Goal: Navigation & Orientation: Find specific page/section

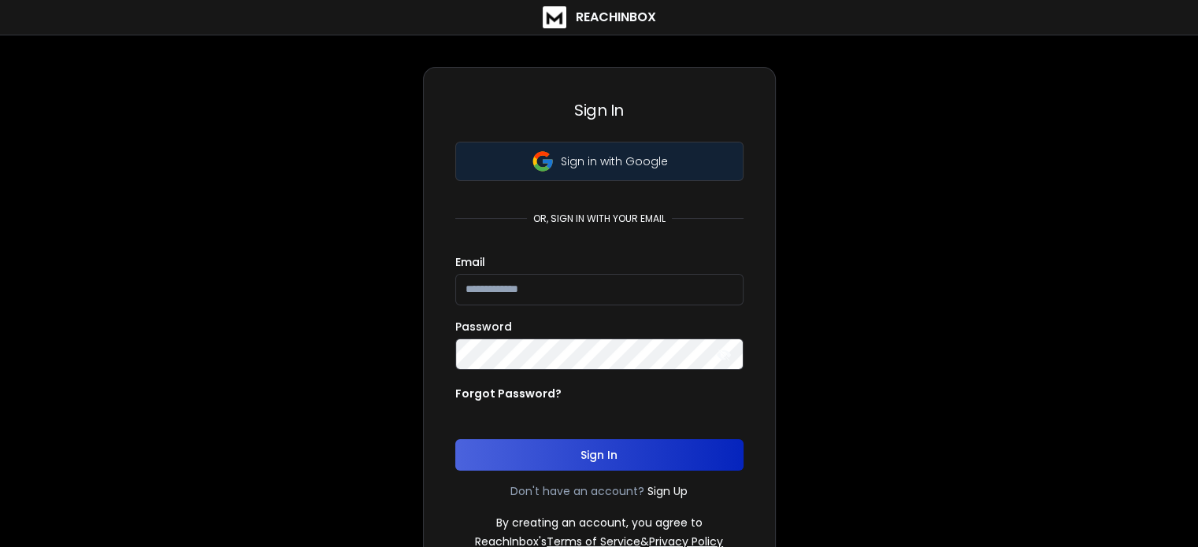
click at [608, 157] on p "Sign in with Google" at bounding box center [614, 162] width 107 height 16
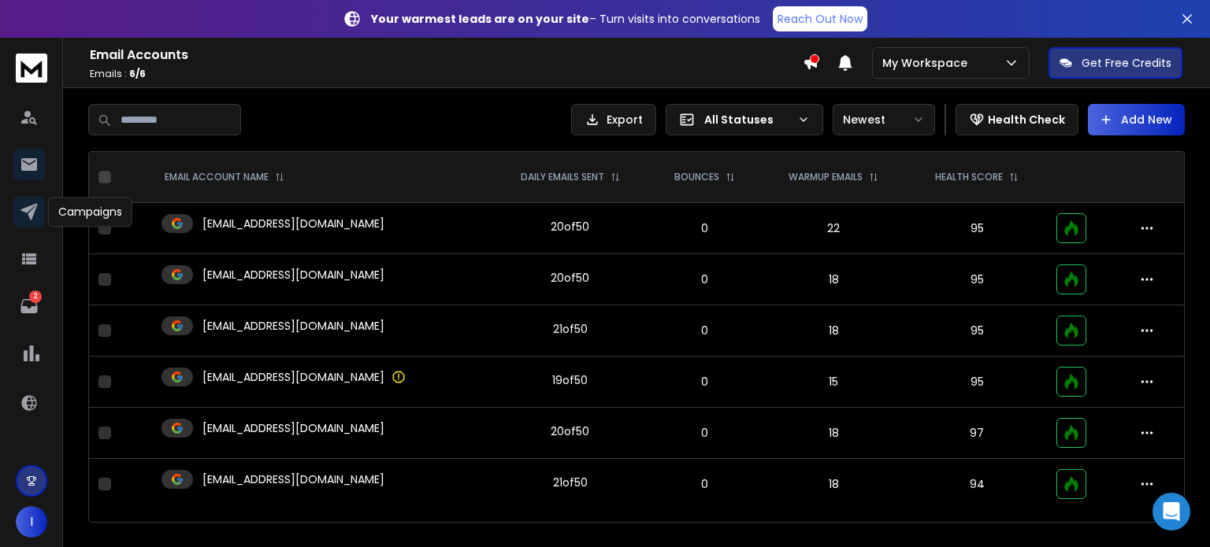
click at [32, 213] on icon at bounding box center [28, 211] width 17 height 17
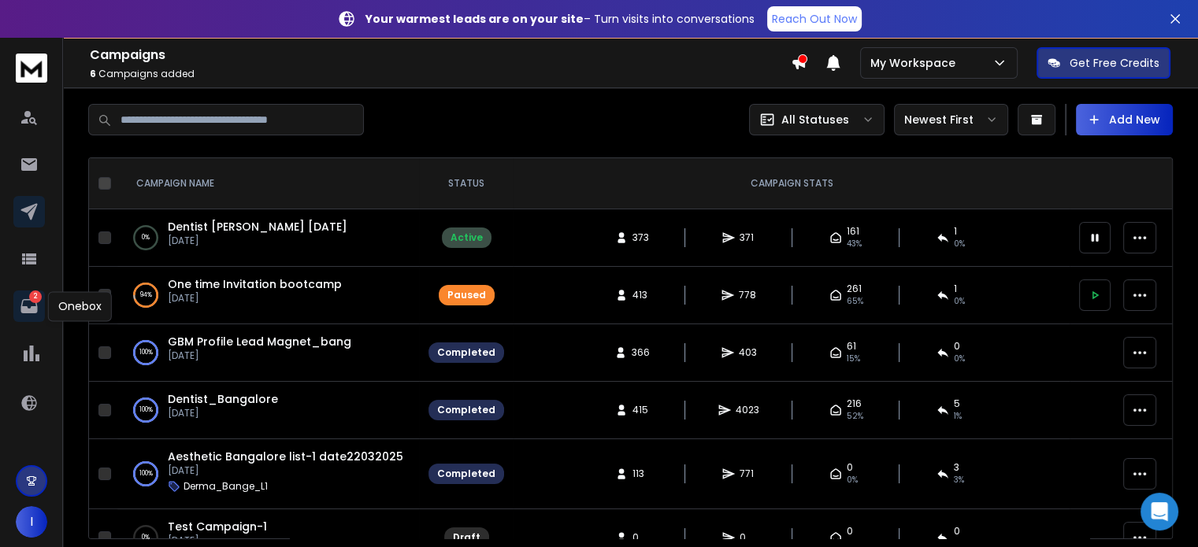
click at [32, 299] on p "2" at bounding box center [35, 297] width 13 height 13
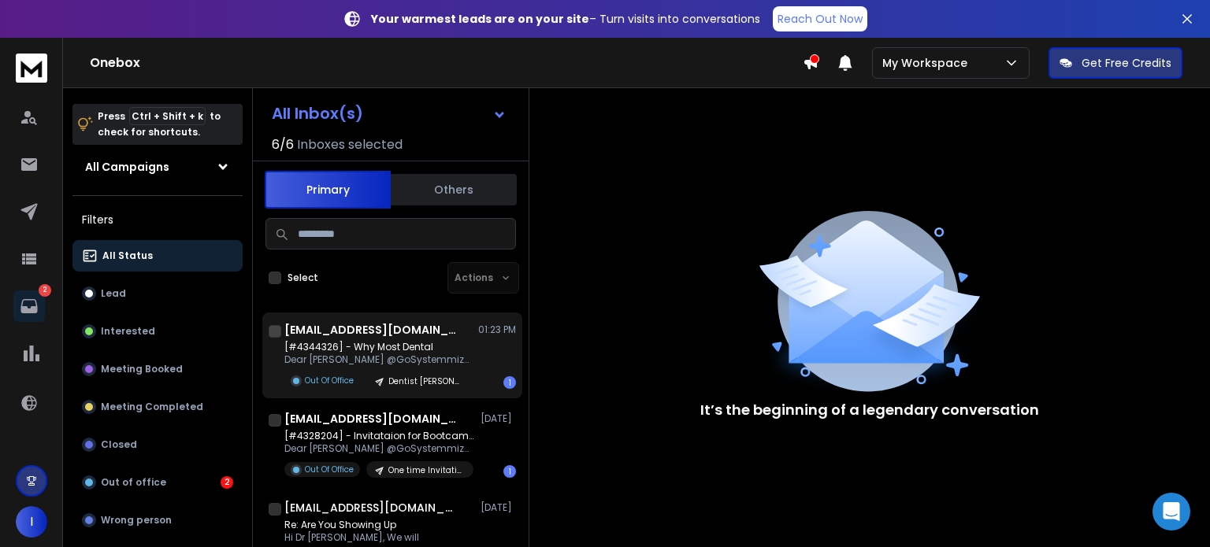
click at [375, 336] on h1 "grievance@apollo247.com" at bounding box center [370, 330] width 173 height 16
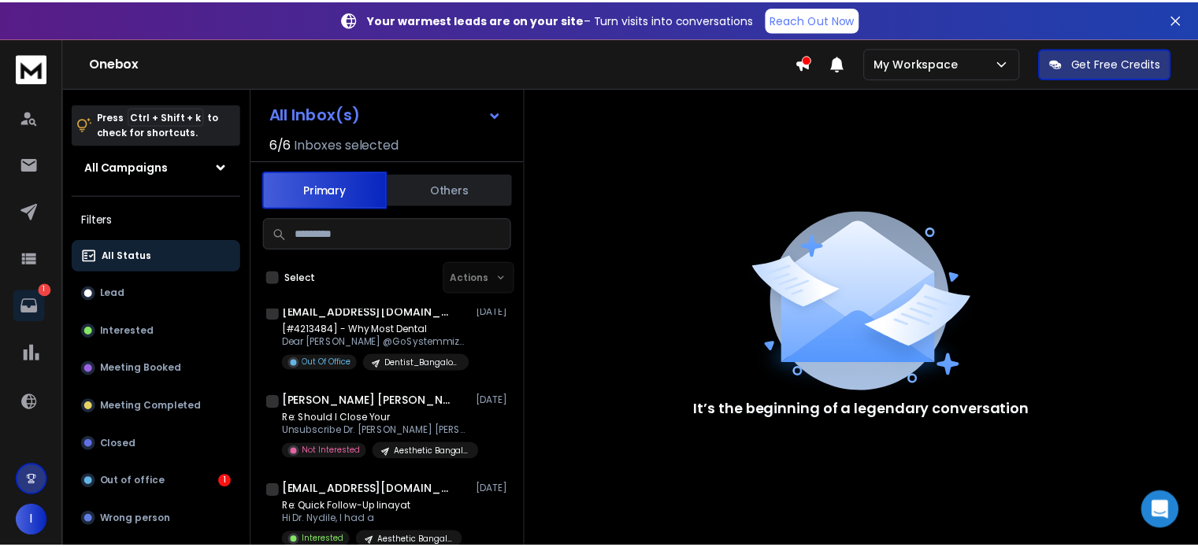
scroll to position [394, 0]
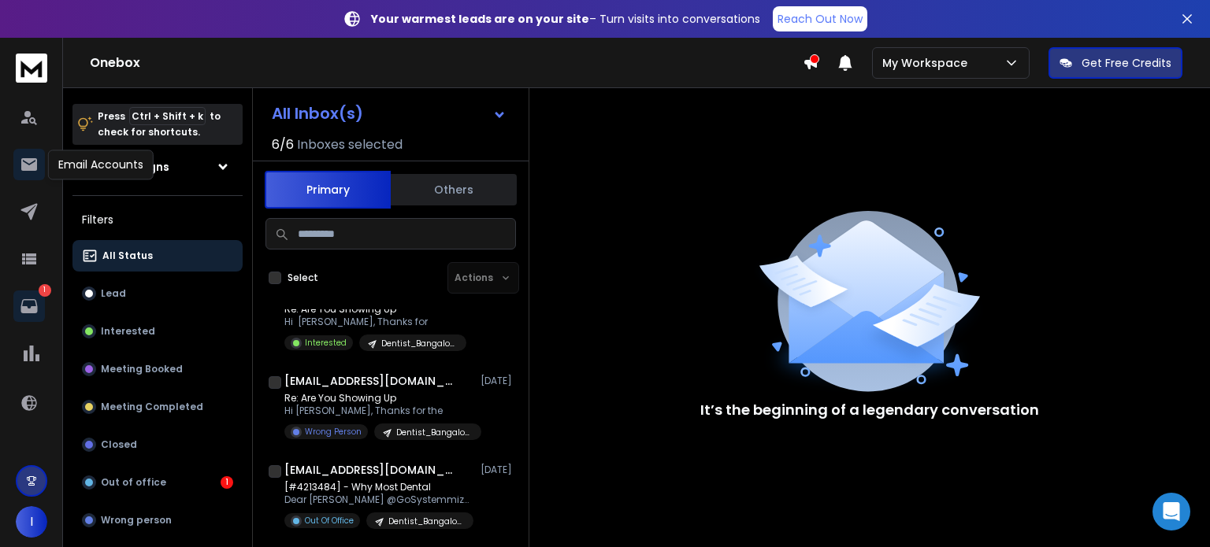
click at [29, 164] on icon at bounding box center [29, 164] width 19 height 19
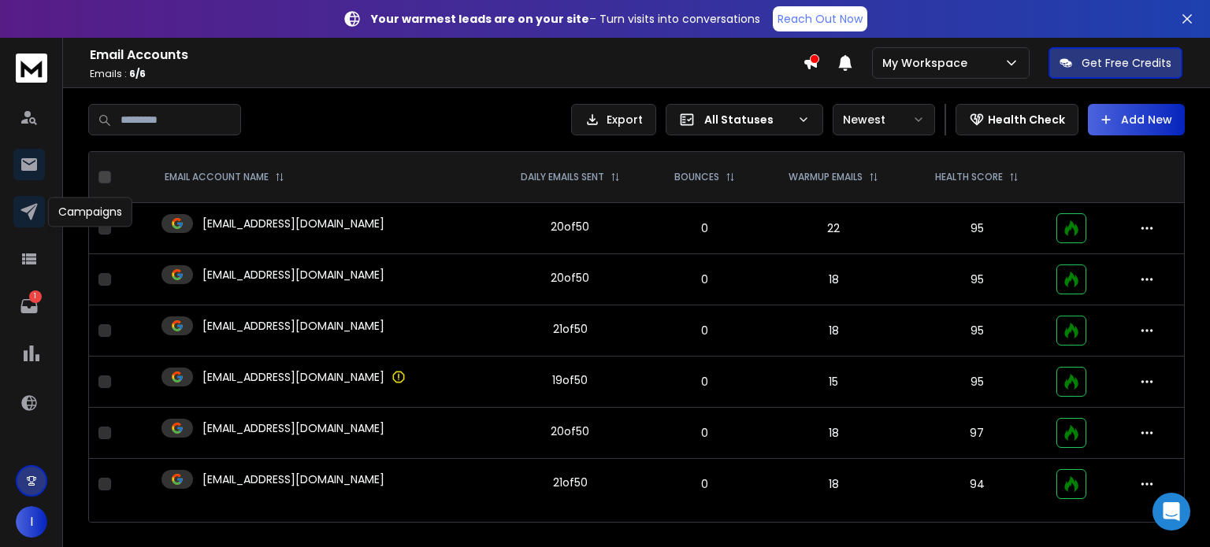
click at [25, 214] on icon at bounding box center [29, 211] width 19 height 19
